Goal: Task Accomplishment & Management: Manage account settings

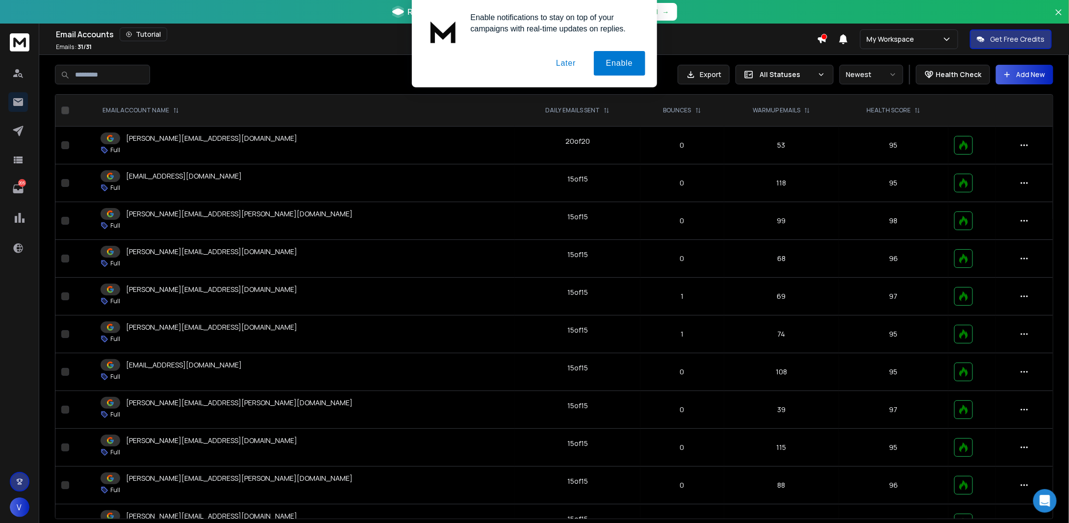
click at [570, 58] on button "Later" at bounding box center [566, 63] width 44 height 25
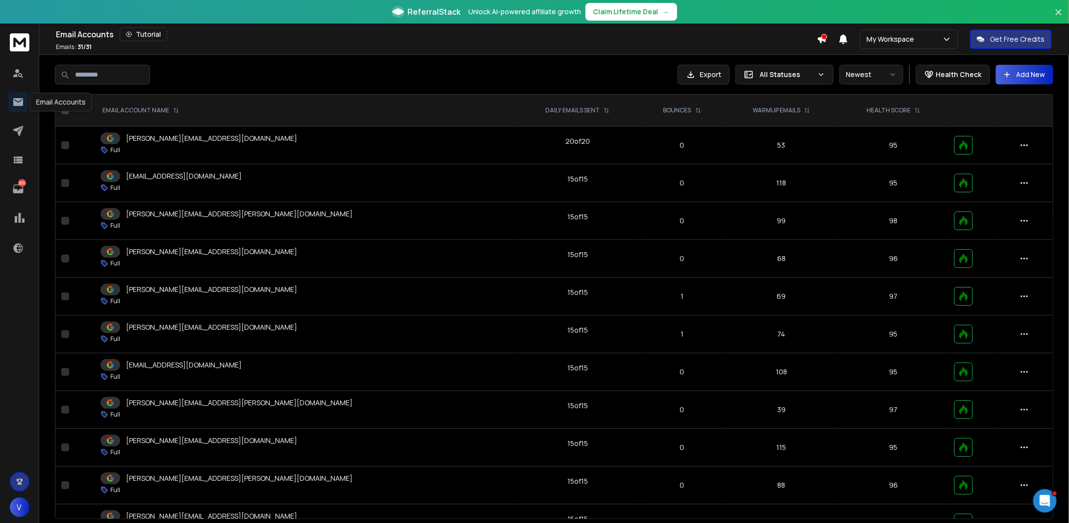
click at [17, 107] on icon at bounding box center [18, 102] width 12 height 12
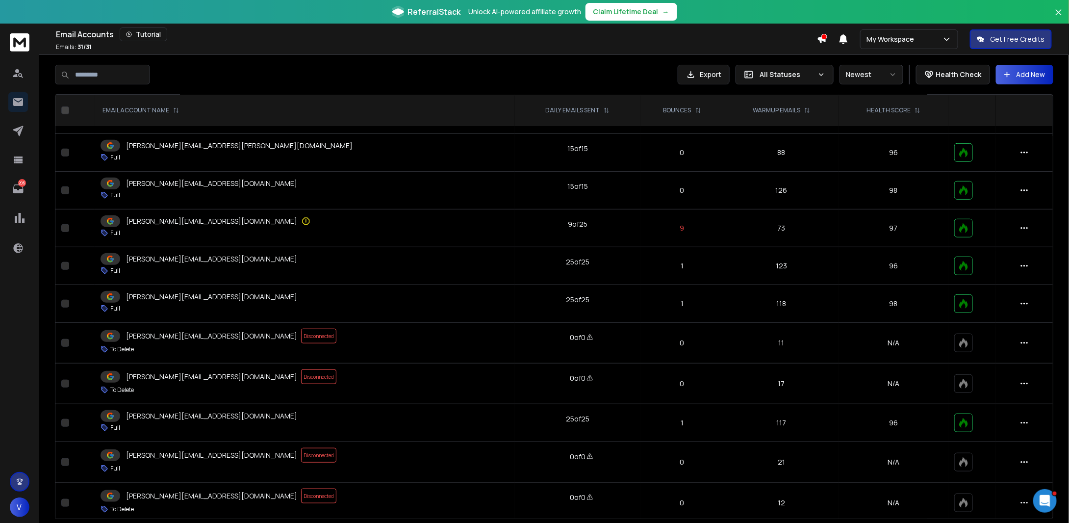
scroll to position [392, 0]
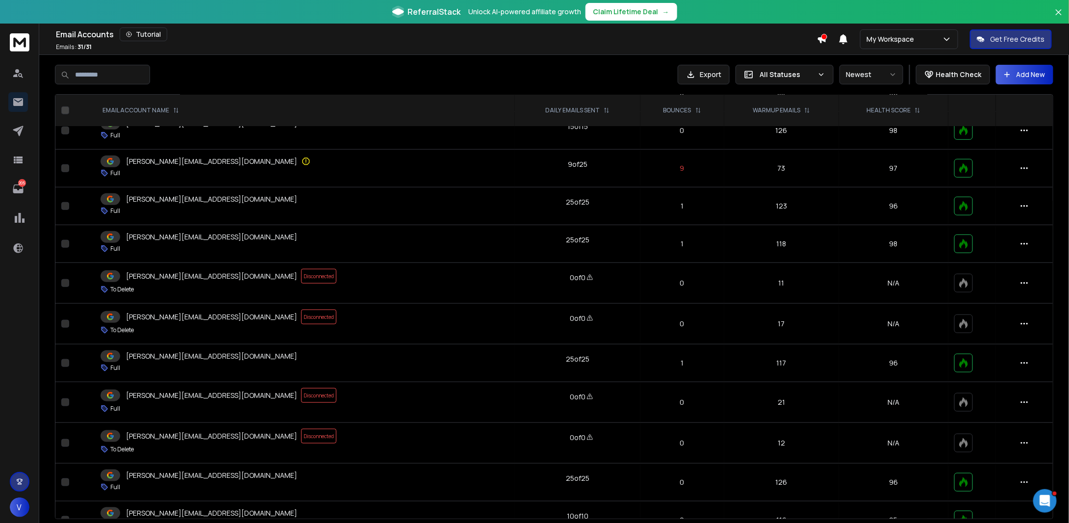
click at [67, 279] on button "button" at bounding box center [65, 283] width 8 height 8
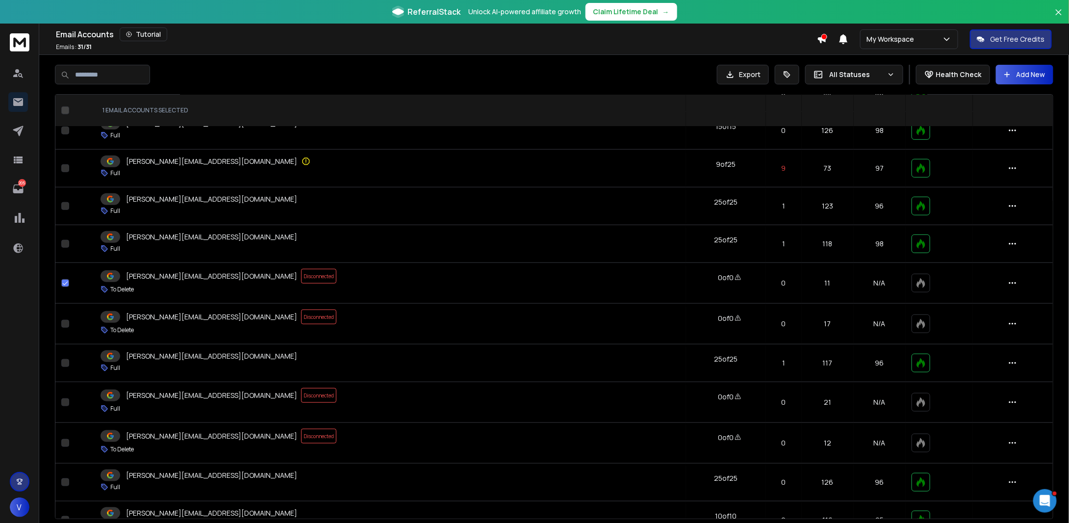
click at [66, 321] on button "button" at bounding box center [65, 324] width 8 height 8
click at [67, 398] on button "button" at bounding box center [65, 402] width 8 height 8
click at [64, 439] on button "button" at bounding box center [65, 443] width 8 height 8
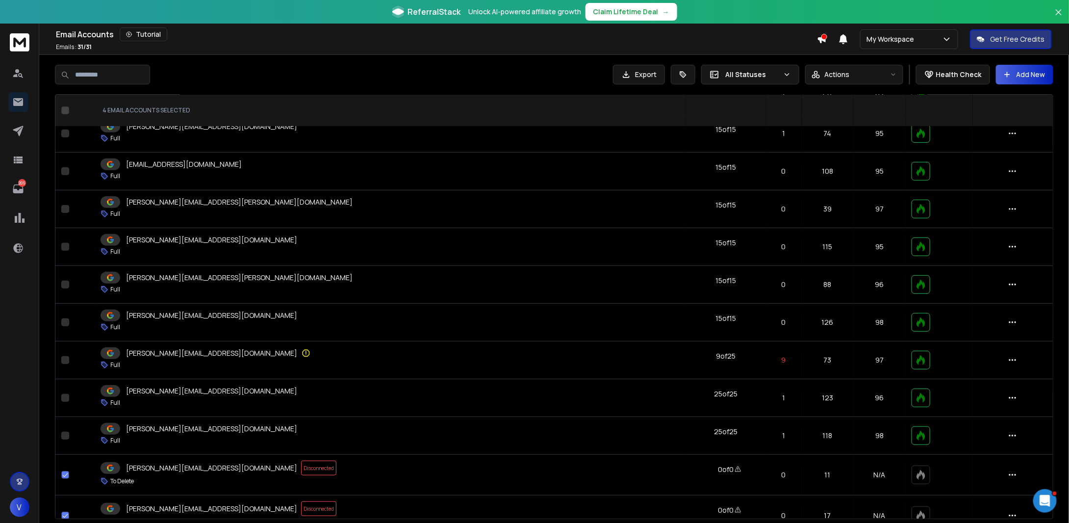
scroll to position [0, 0]
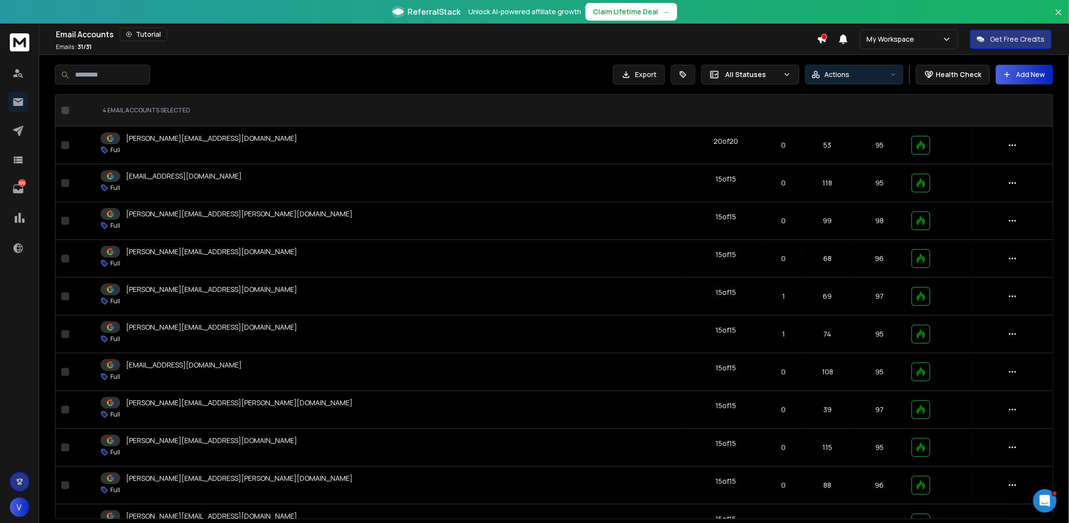
click at [873, 79] on button "Actions" at bounding box center [854, 75] width 98 height 20
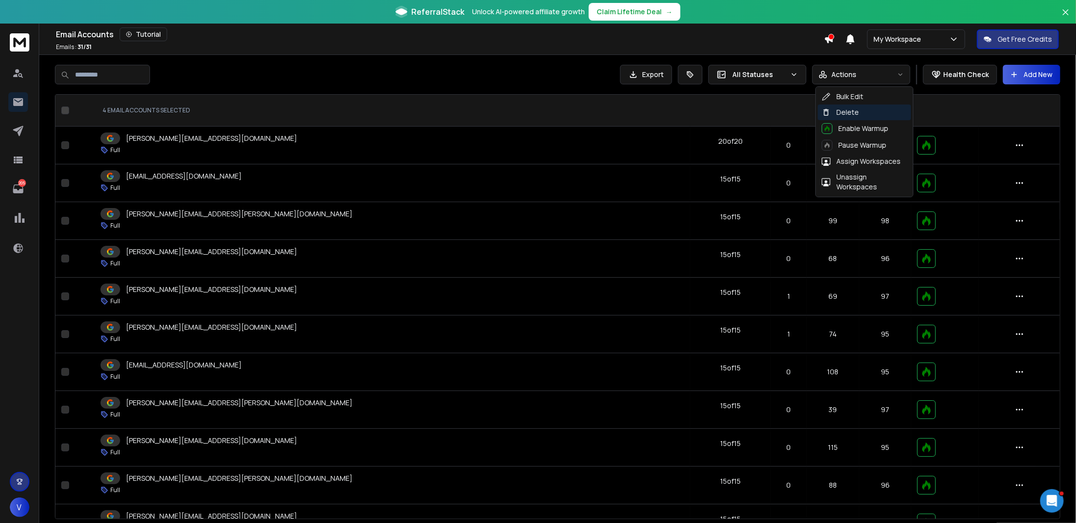
click at [859, 110] on div "Delete" at bounding box center [864, 112] width 93 height 16
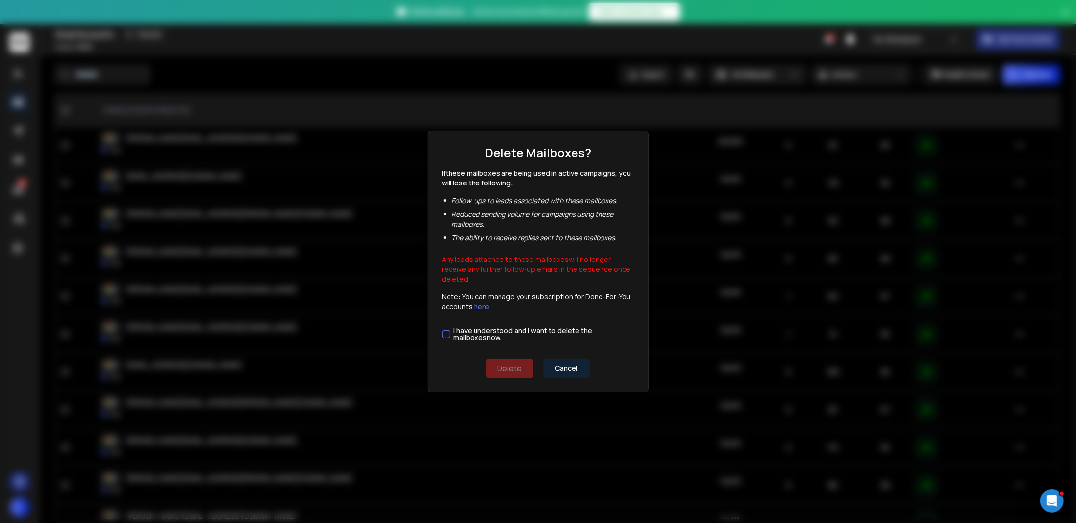
click at [447, 330] on button "I have understood and I want to delete the mailbox es now." at bounding box center [446, 334] width 8 height 8
click at [503, 362] on button "Delete" at bounding box center [509, 368] width 47 height 20
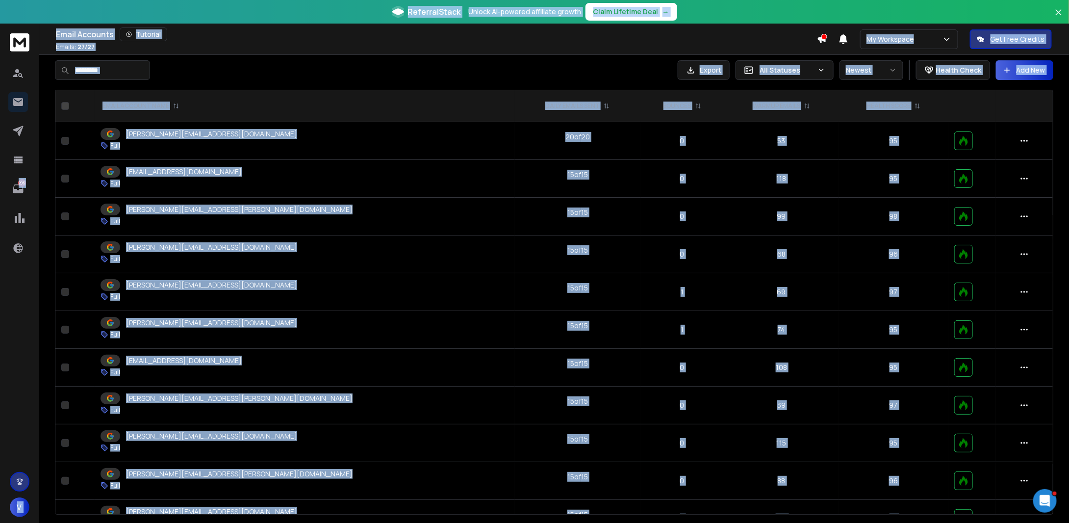
scroll to position [6, 0]
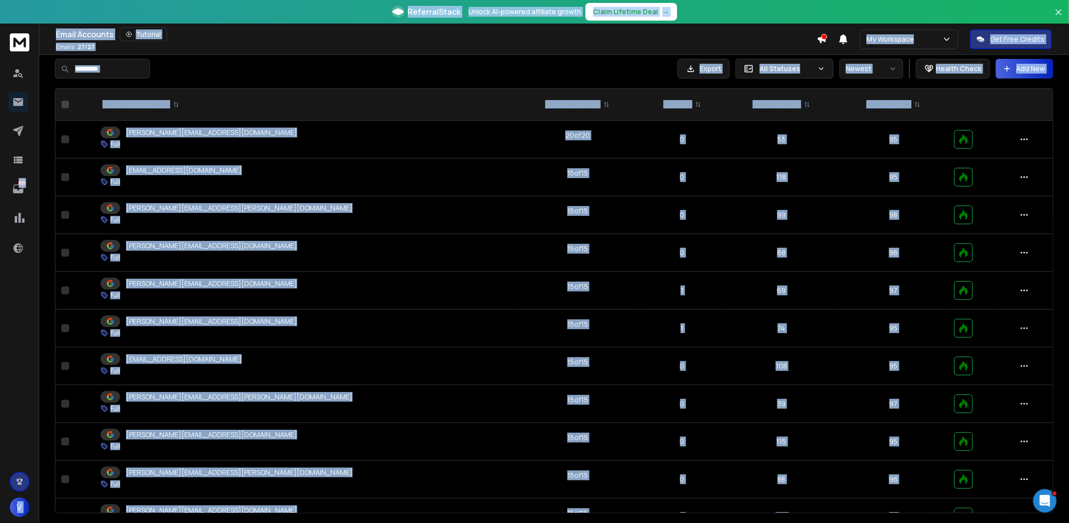
click at [401, 60] on div at bounding box center [363, 69] width 617 height 20
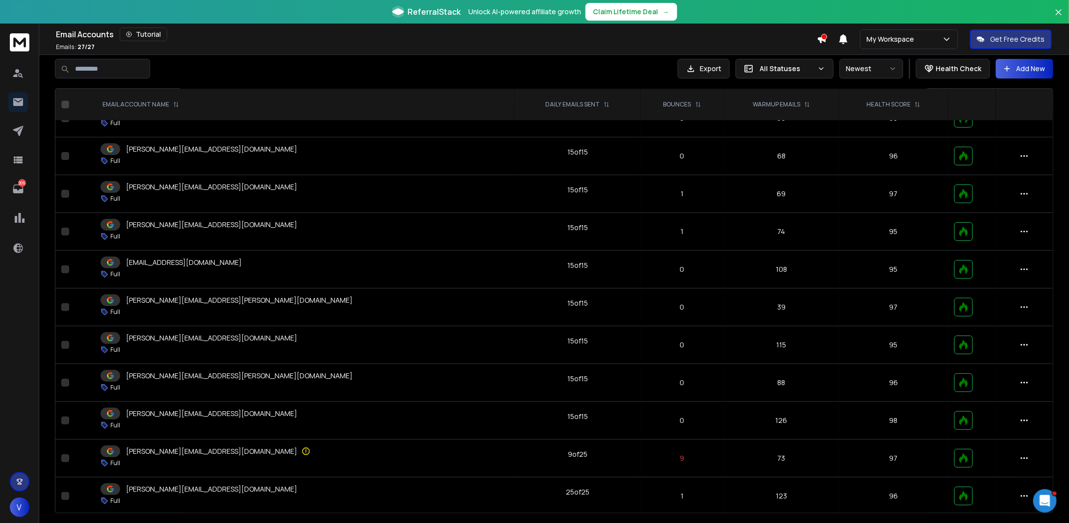
scroll to position [196, 0]
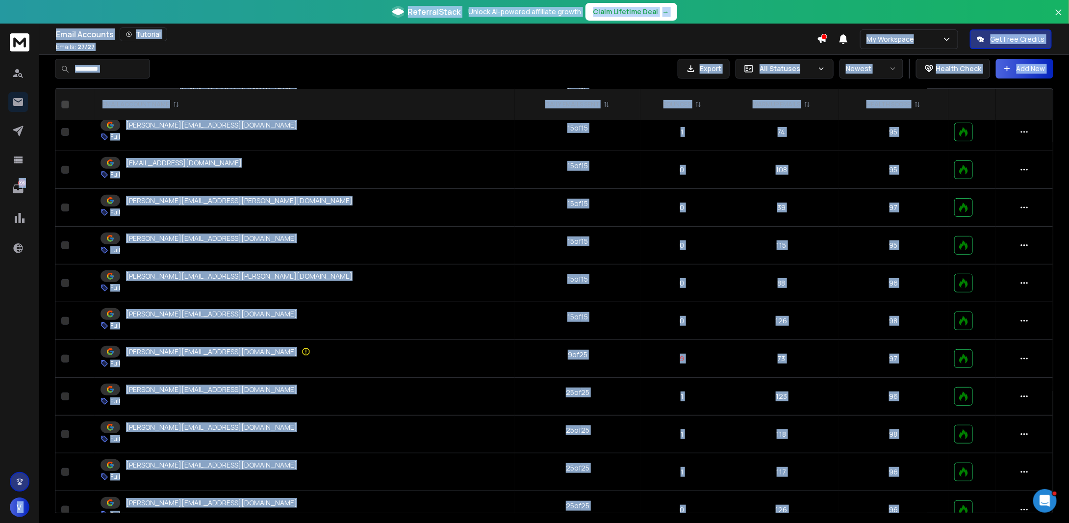
click at [275, 71] on div at bounding box center [363, 69] width 617 height 20
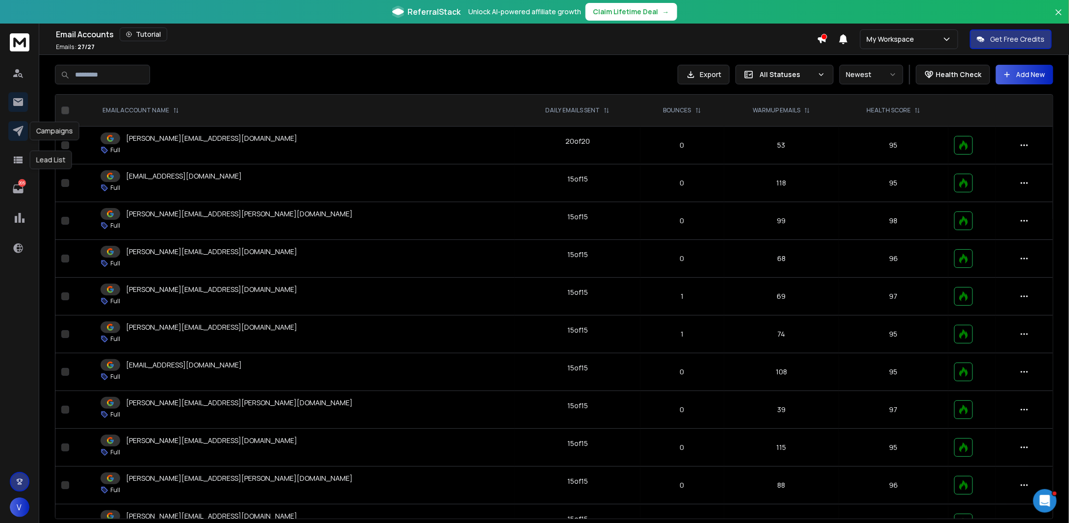
click at [20, 137] on link at bounding box center [18, 131] width 20 height 20
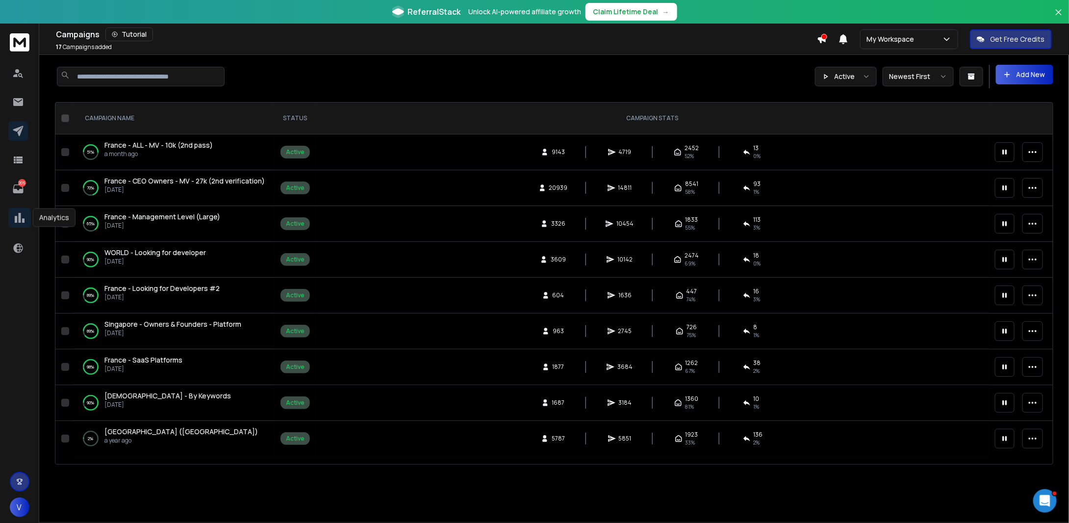
click at [15, 215] on icon at bounding box center [19, 217] width 15 height 15
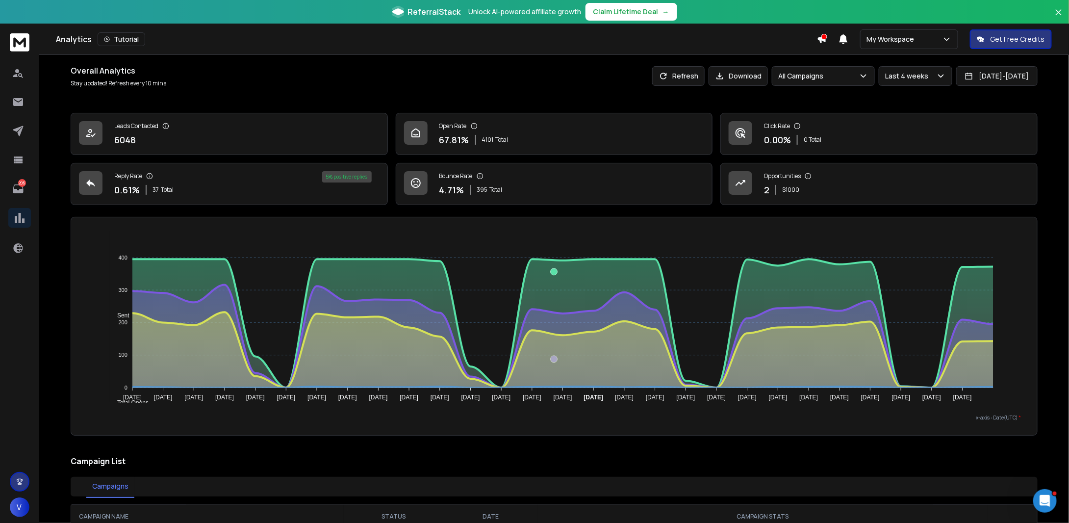
drag, startPoint x: 112, startPoint y: 0, endPoint x: 1049, endPoint y: 215, distance: 960.8
click at [1049, 215] on div "Overall Analytics Stay updated! Refresh every 10 mins. Refresh Download All Cam…" at bounding box center [554, 414] width 1030 height 719
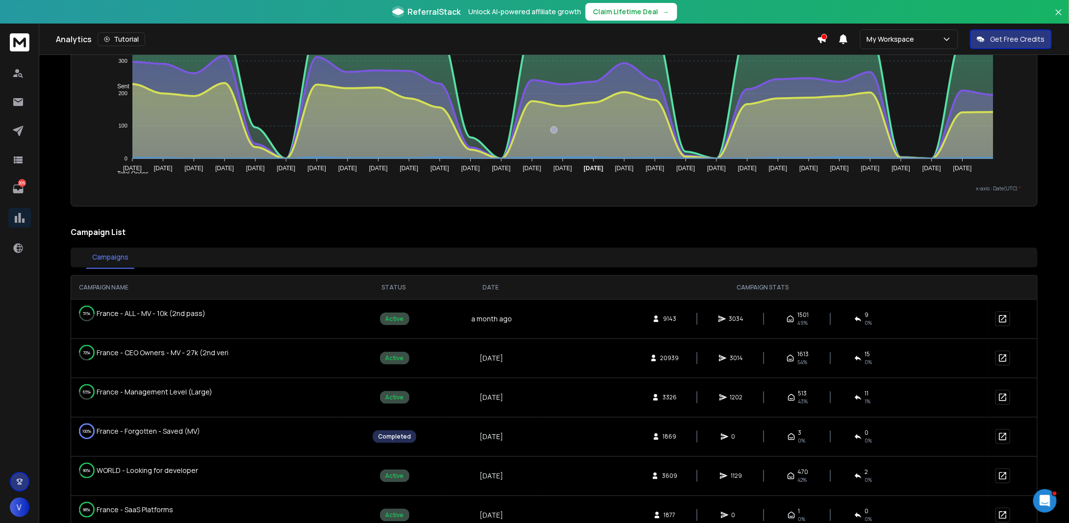
scroll to position [249, 0]
